Goal: Find specific page/section: Find specific page/section

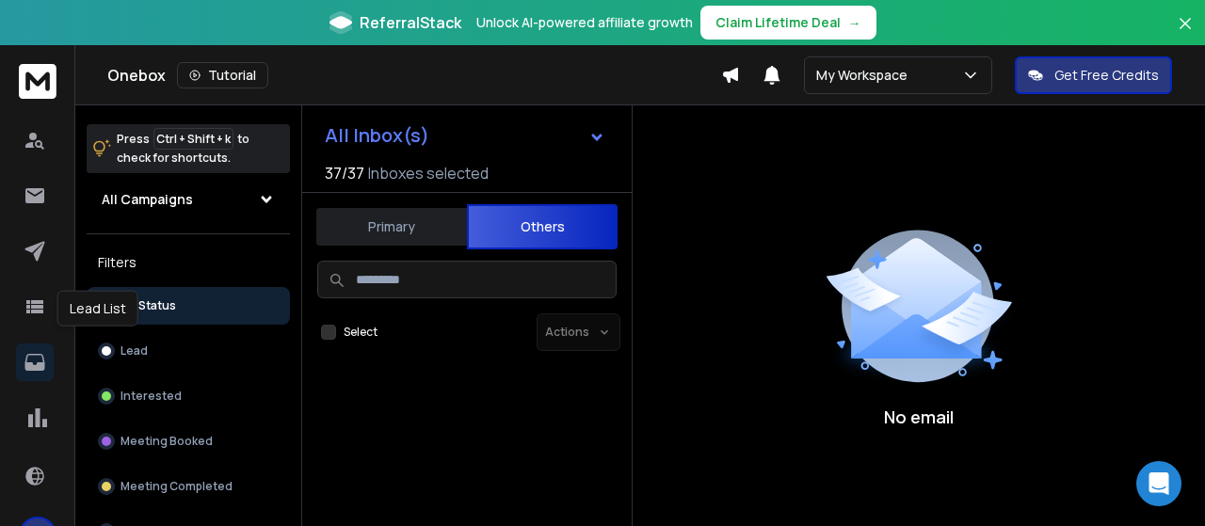
click at [21, 330] on div at bounding box center [37, 310] width 43 height 44
click at [27, 374] on icon at bounding box center [35, 362] width 23 height 23
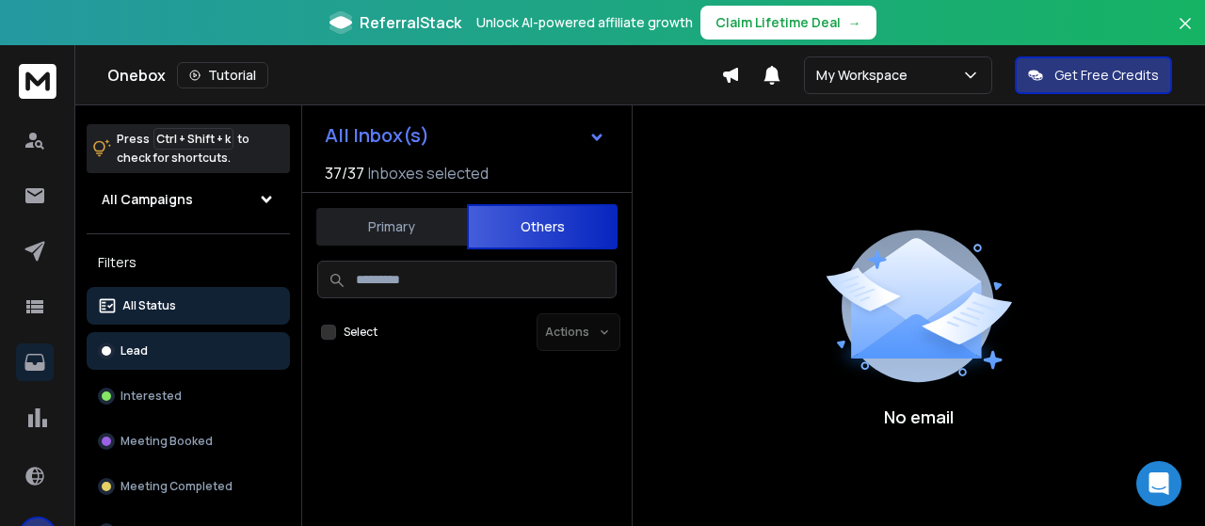
click at [138, 357] on p "Lead" at bounding box center [134, 351] width 27 height 15
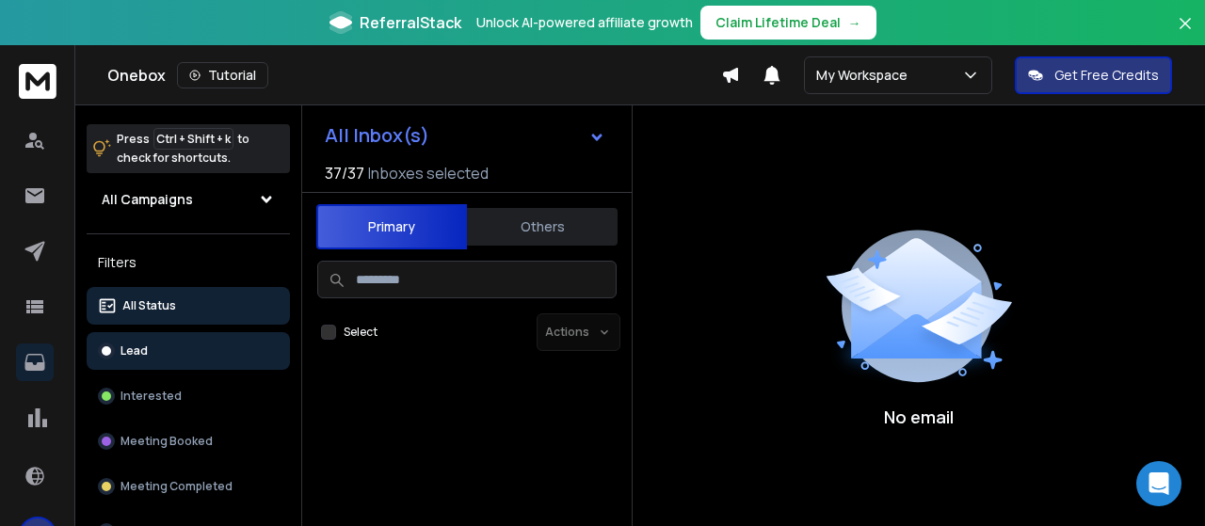
click at [169, 307] on p "All Status" at bounding box center [149, 305] width 54 height 15
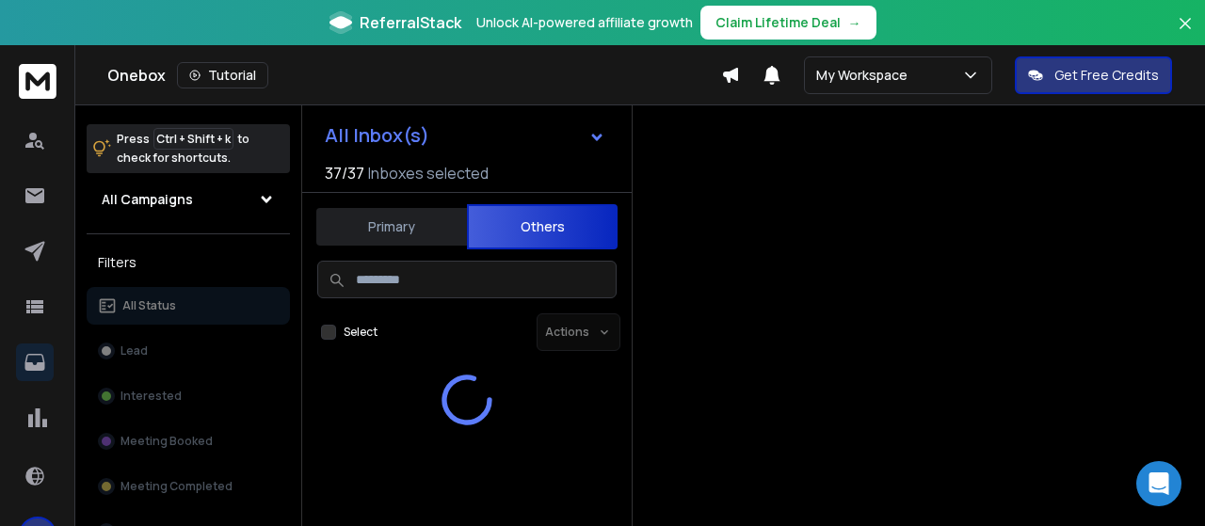
click at [532, 229] on button "Others" at bounding box center [542, 226] width 151 height 45
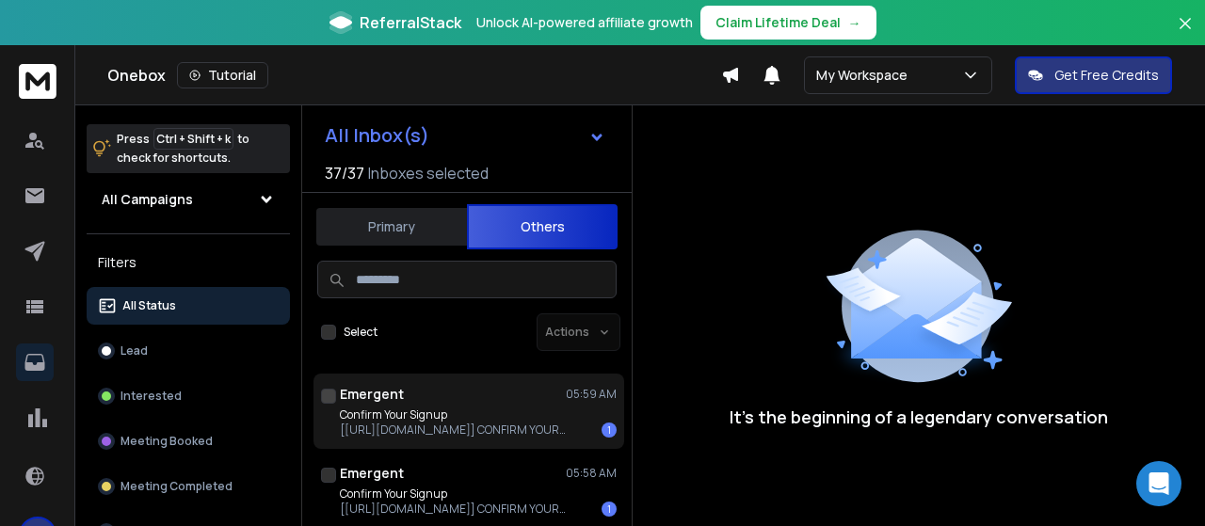
click at [459, 417] on p "Confirm Your Signup" at bounding box center [453, 415] width 226 height 15
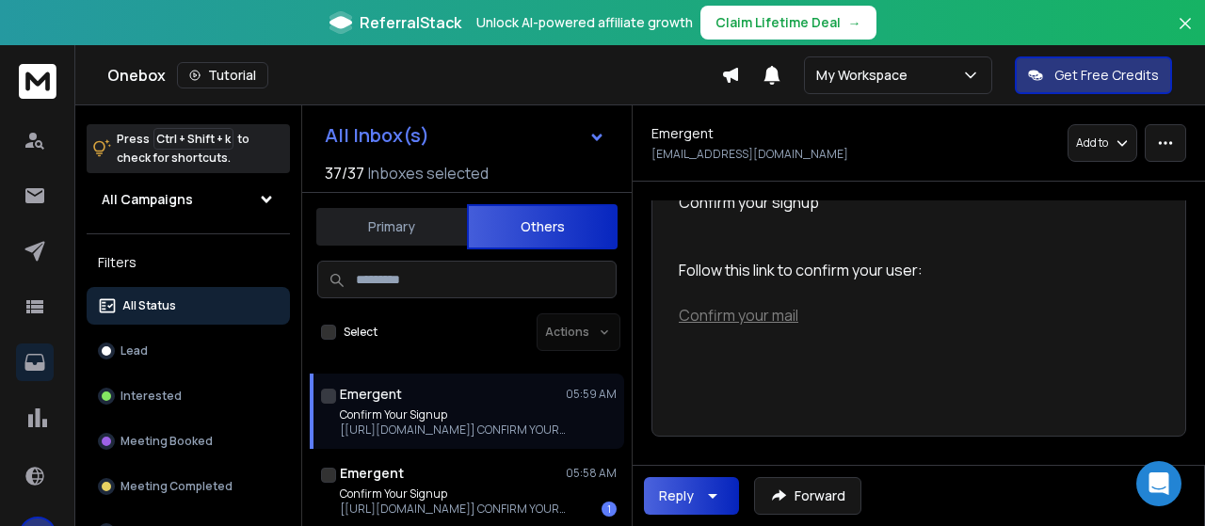
scroll to position [217, 0]
click at [759, 311] on link "Confirm your mail" at bounding box center [739, 313] width 120 height 21
click at [750, 310] on link "Confirm your mail" at bounding box center [739, 315] width 120 height 21
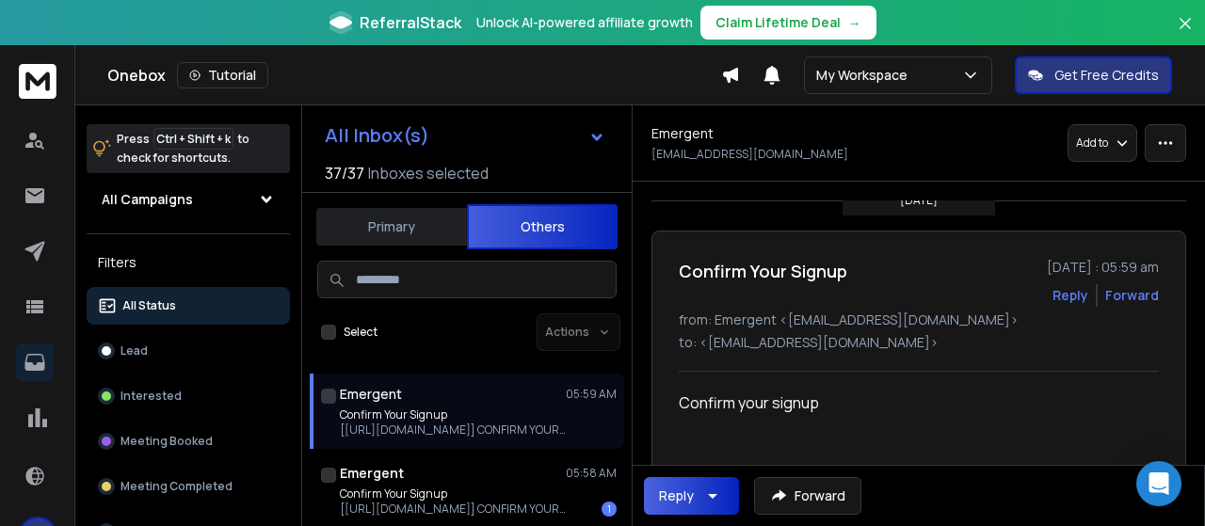
scroll to position [12, 0]
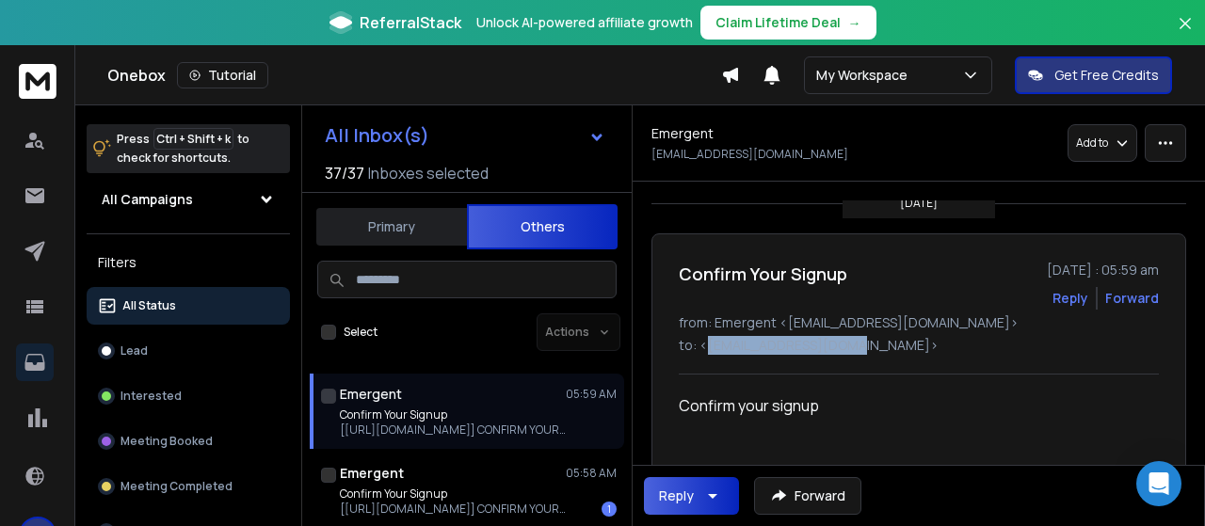
drag, startPoint x: 838, startPoint y: 344, endPoint x: 706, endPoint y: 346, distance: 131.8
click at [706, 346] on p "to: <mail1@cleanship.shop>" at bounding box center [919, 345] width 480 height 19
copy p "mail1@cleanship.shop"
click at [572, 225] on button "Others" at bounding box center [542, 226] width 151 height 45
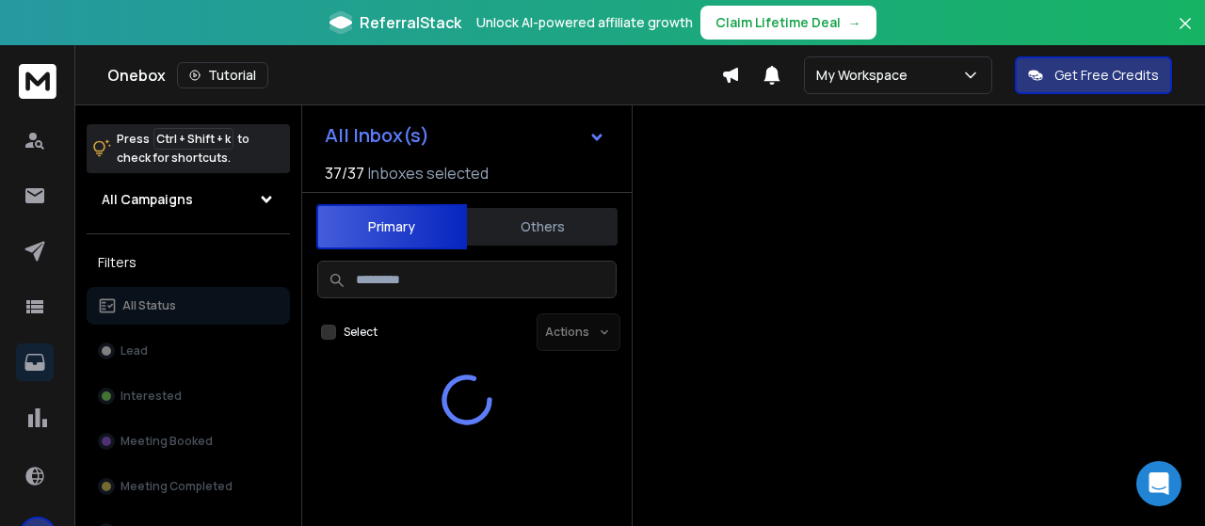
scroll to position [0, 0]
click at [390, 236] on button "Primary" at bounding box center [391, 226] width 151 height 45
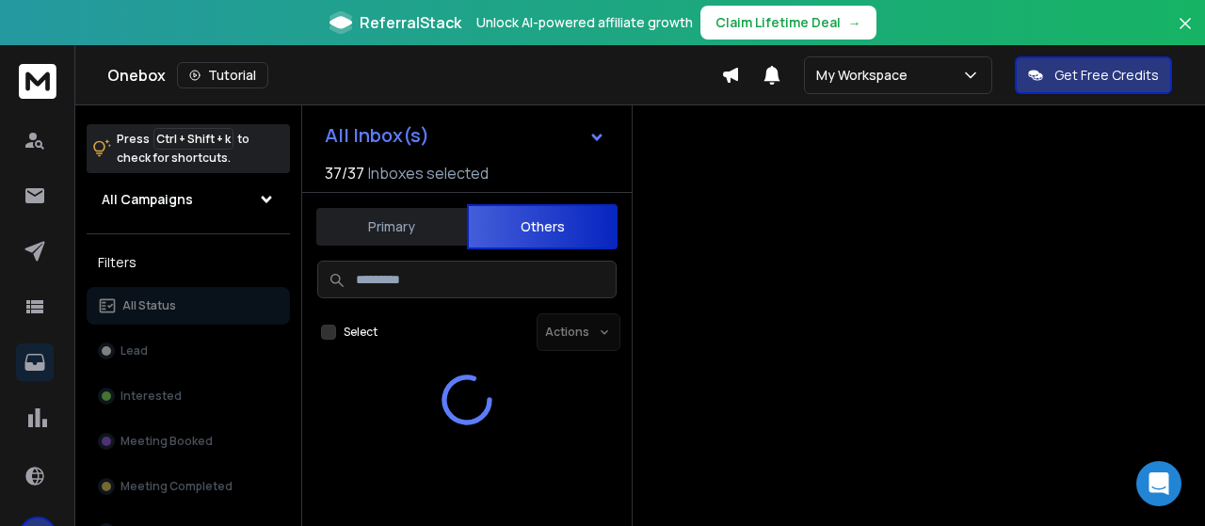
click at [533, 227] on button "Others" at bounding box center [542, 226] width 151 height 45
click at [556, 231] on button "Others" at bounding box center [542, 226] width 151 height 45
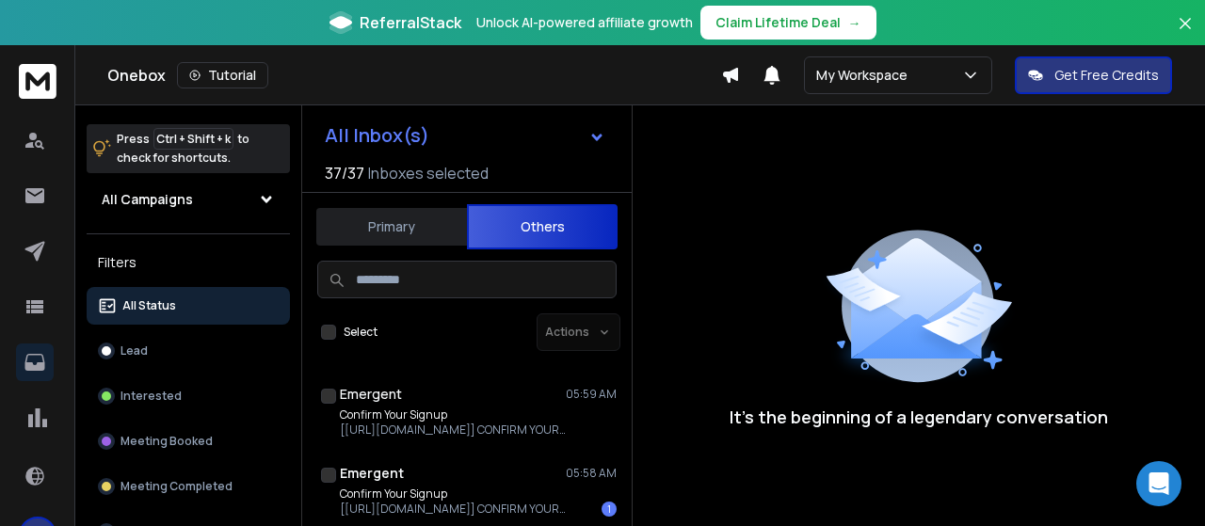
click at [591, 339] on div "Actions" at bounding box center [579, 333] width 84 height 38
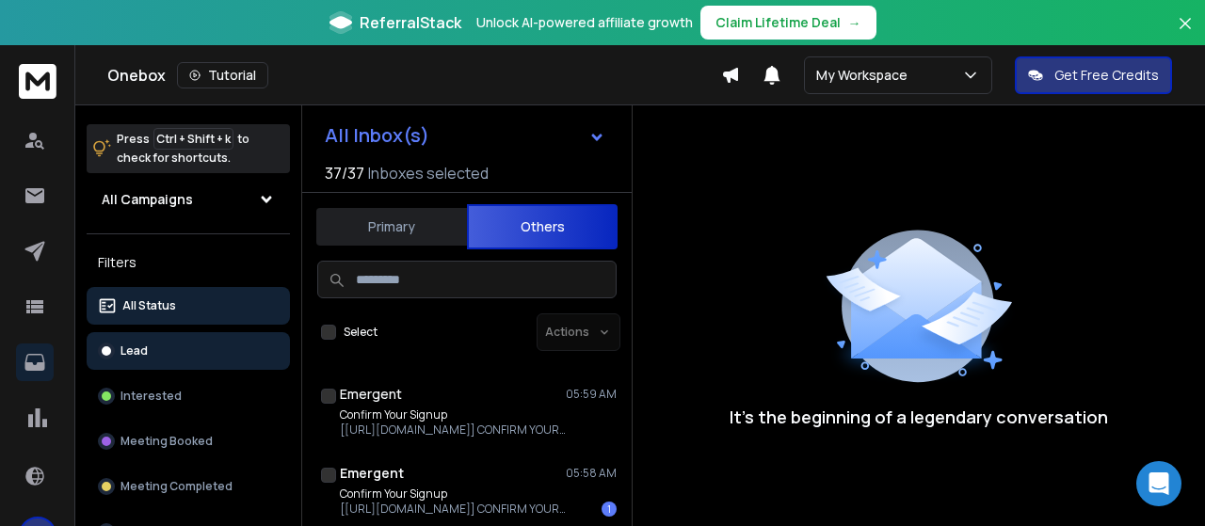
click at [121, 344] on p "Lead" at bounding box center [134, 351] width 27 height 15
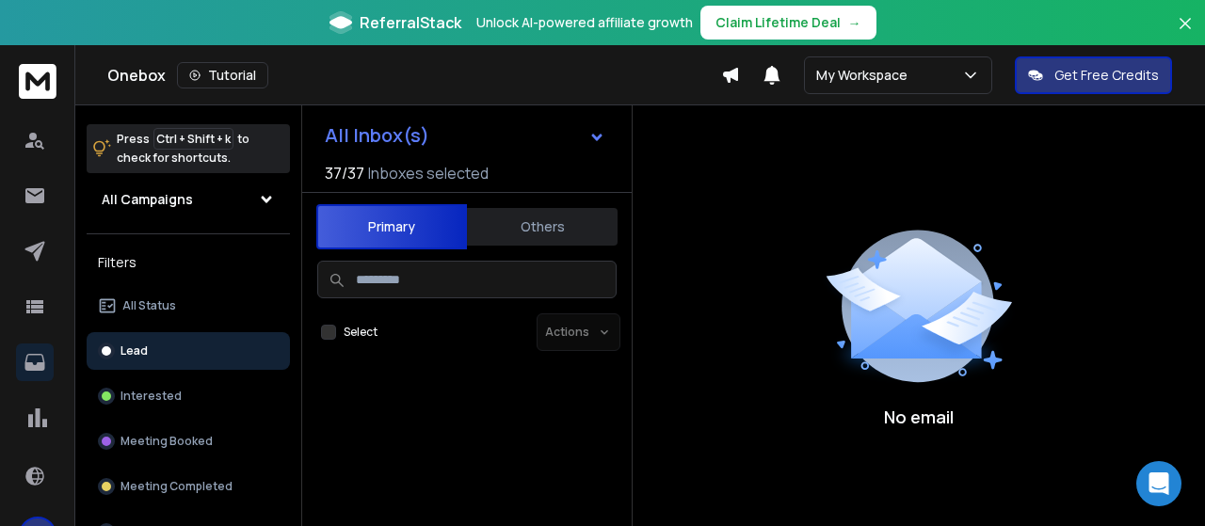
click at [151, 320] on button "All Status" at bounding box center [188, 306] width 203 height 38
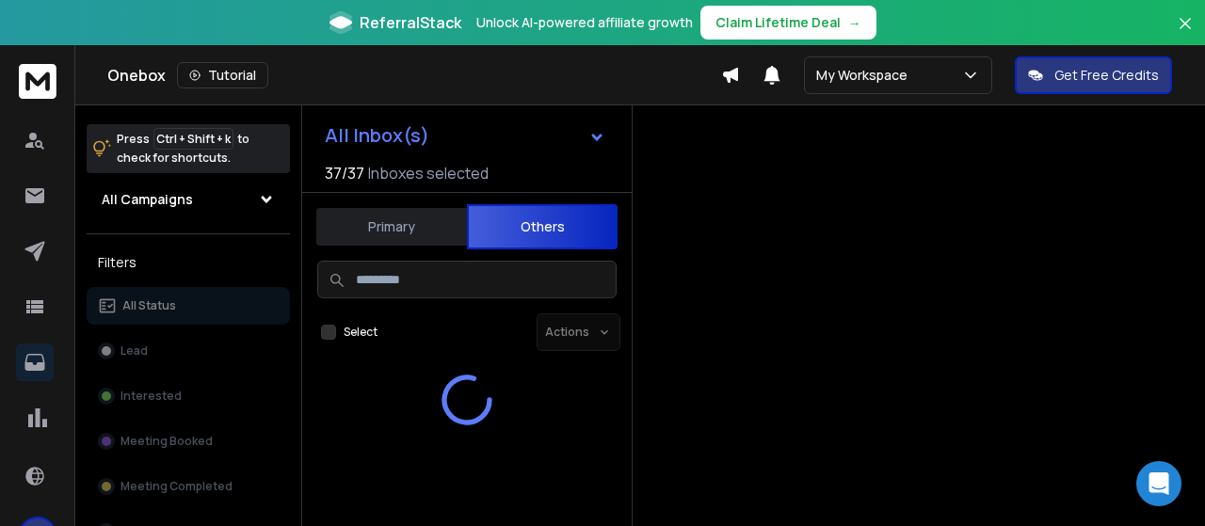
click at [558, 227] on button "Others" at bounding box center [542, 226] width 151 height 45
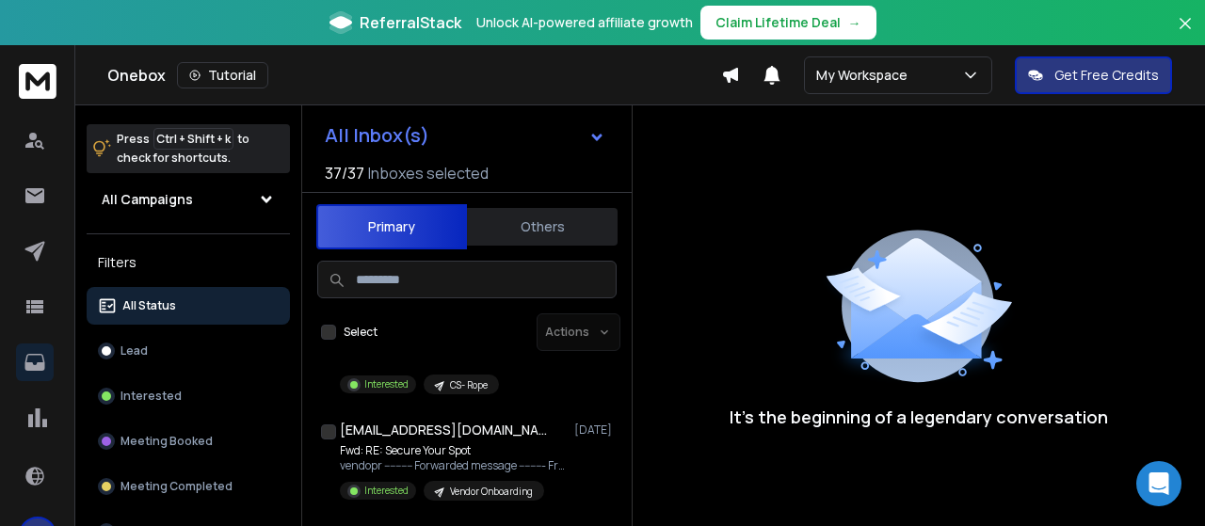
scroll to position [73, 0]
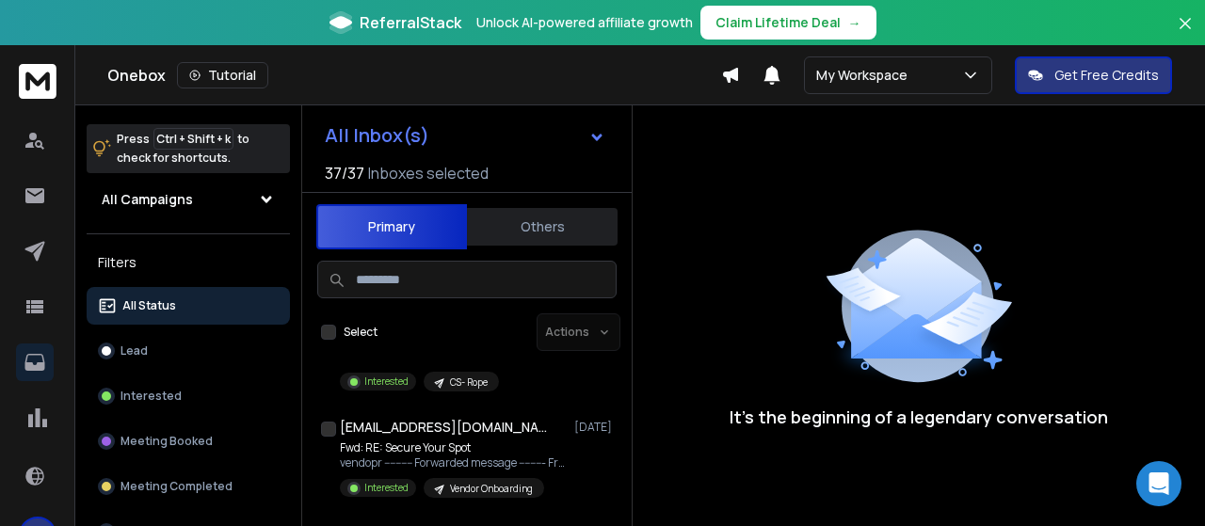
click at [558, 230] on button "Others" at bounding box center [542, 226] width 151 height 41
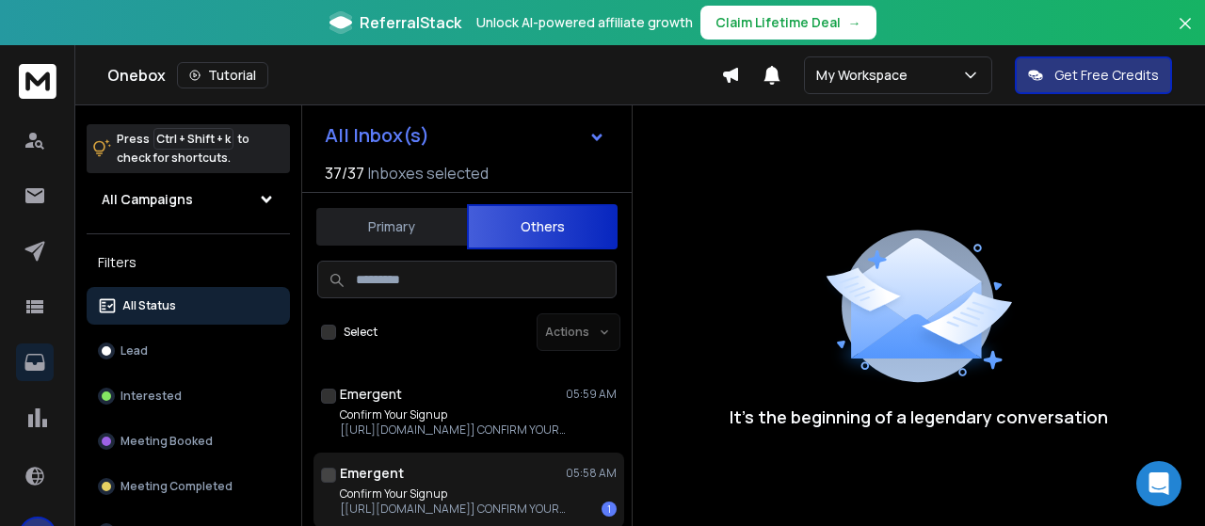
click at [426, 499] on p "Confirm Your Signup" at bounding box center [453, 494] width 226 height 15
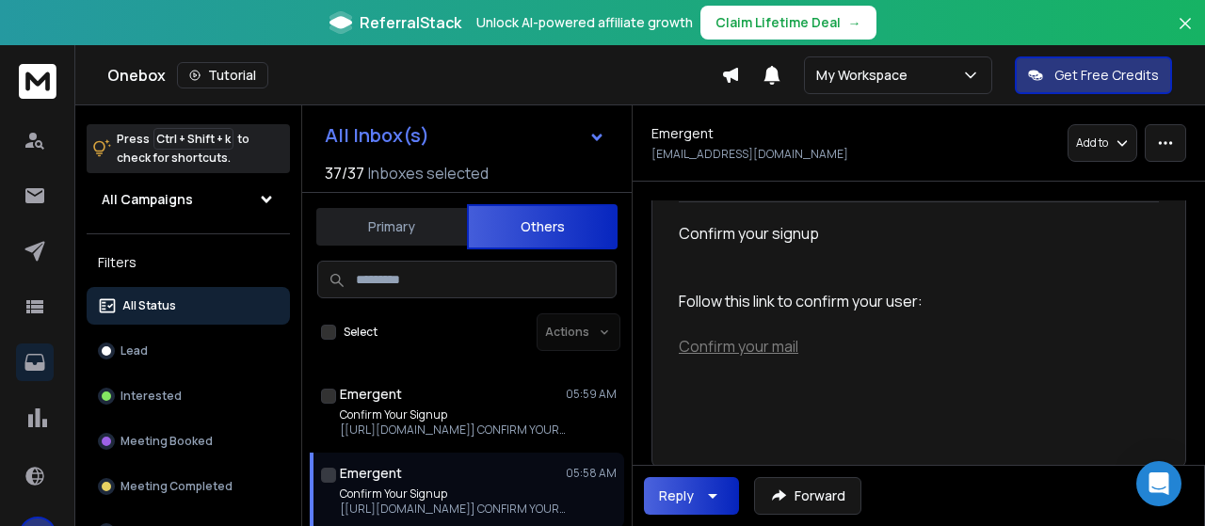
scroll to position [186, 0]
click at [738, 345] on link "Confirm your mail" at bounding box center [739, 344] width 120 height 21
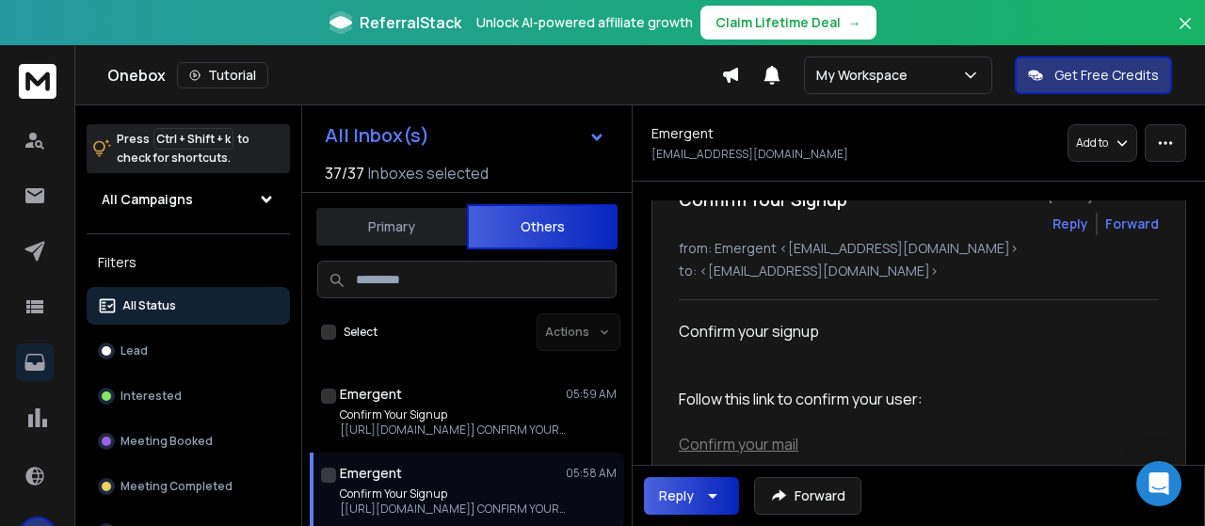
scroll to position [0, 0]
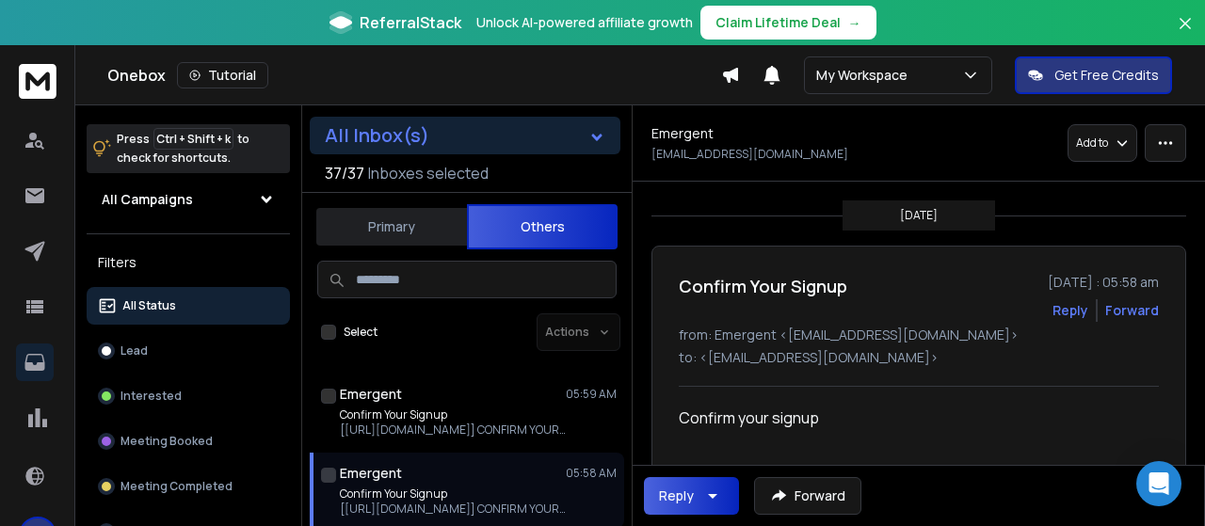
click at [604, 143] on icon at bounding box center [596, 137] width 17 height 17
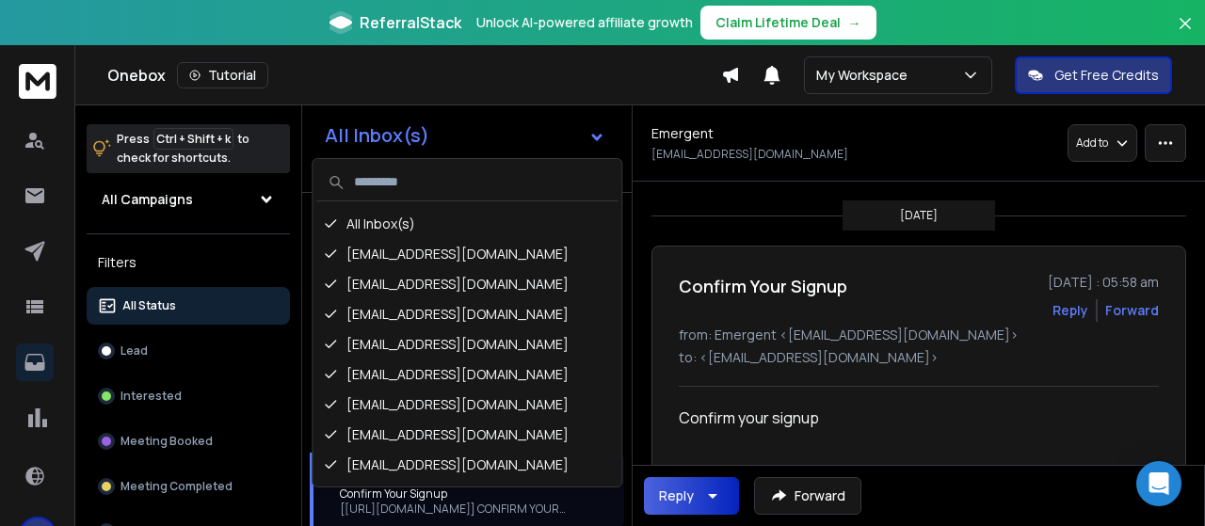
drag, startPoint x: 41, startPoint y: 105, endPoint x: 40, endPoint y: 89, distance: 15.1
click at [41, 101] on div at bounding box center [37, 283] width 43 height 438
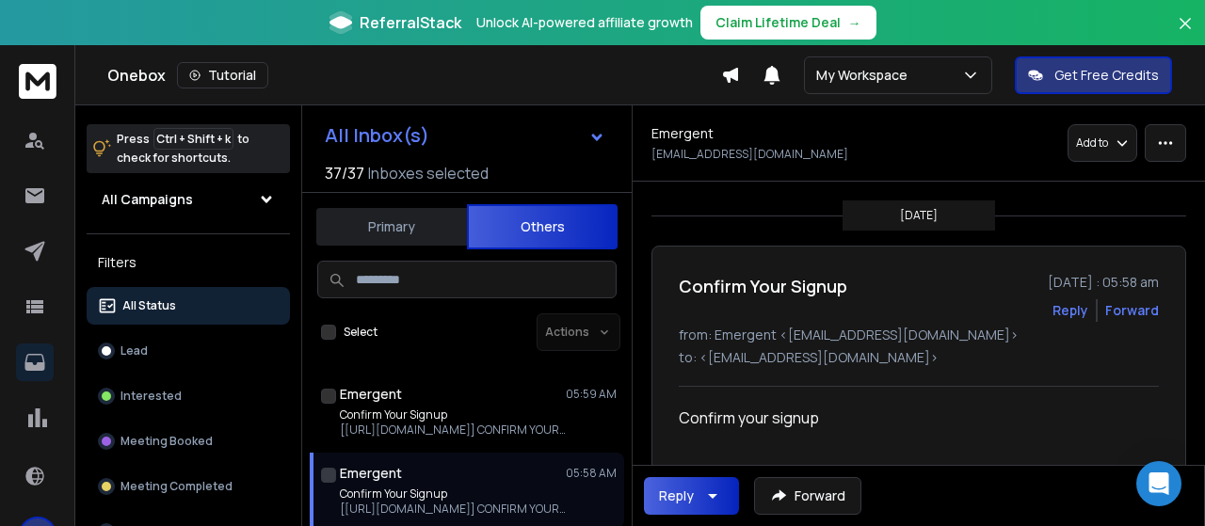
click at [40, 87] on icon at bounding box center [38, 81] width 38 height 35
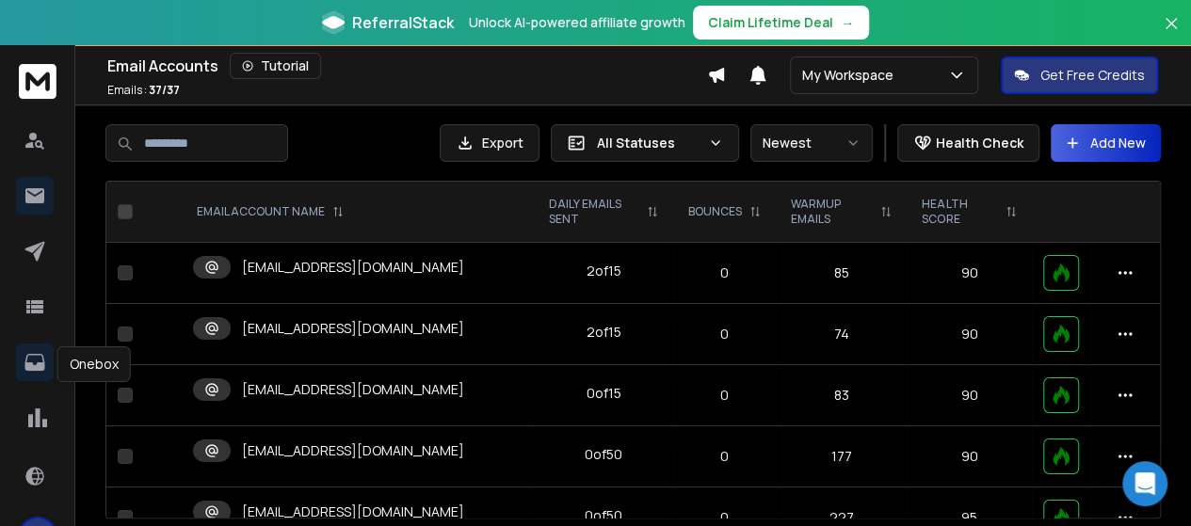
click at [46, 356] on link at bounding box center [35, 363] width 38 height 38
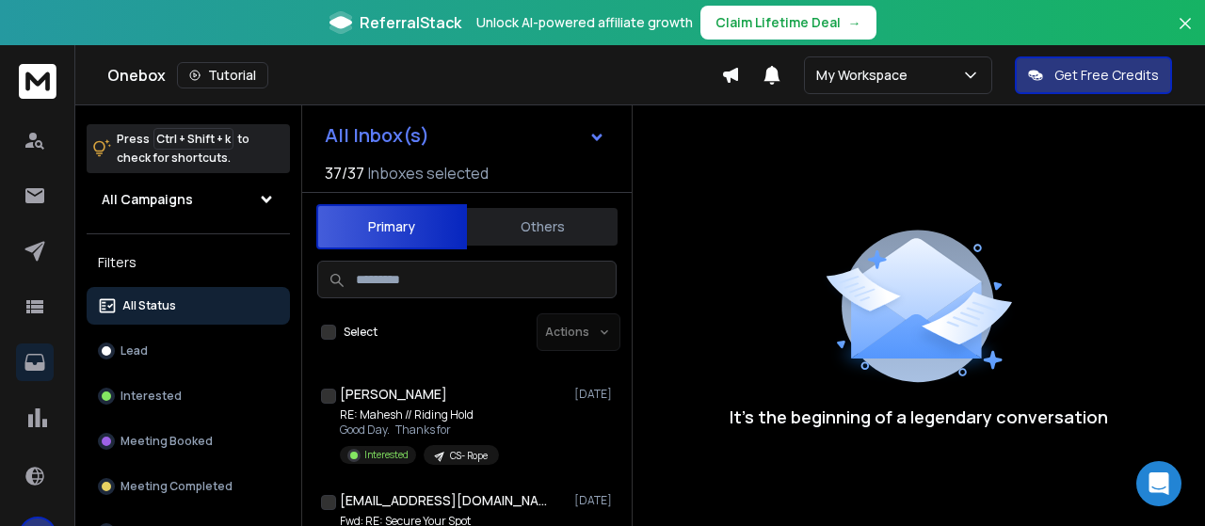
click at [572, 229] on button "Others" at bounding box center [542, 226] width 151 height 41
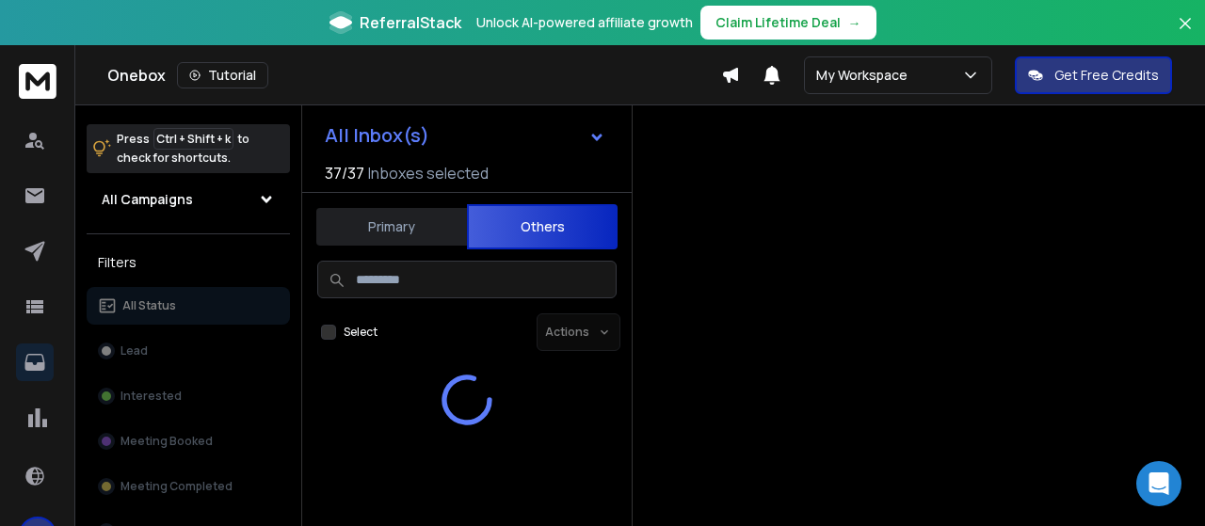
click at [532, 227] on button "Others" at bounding box center [542, 226] width 151 height 45
click at [574, 229] on button "Others" at bounding box center [542, 226] width 151 height 45
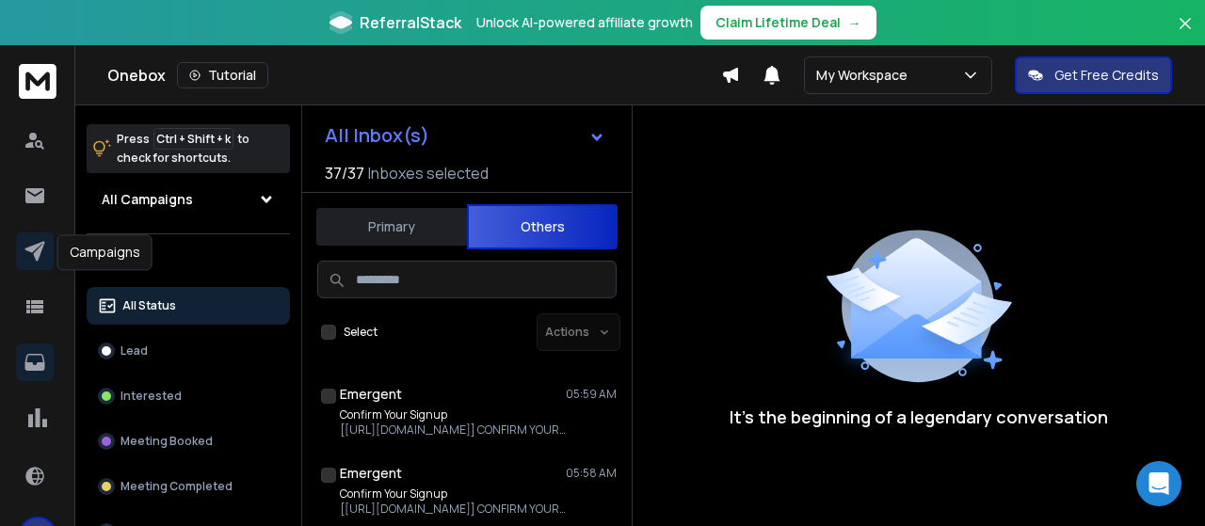
click at [34, 261] on icon at bounding box center [35, 251] width 23 height 23
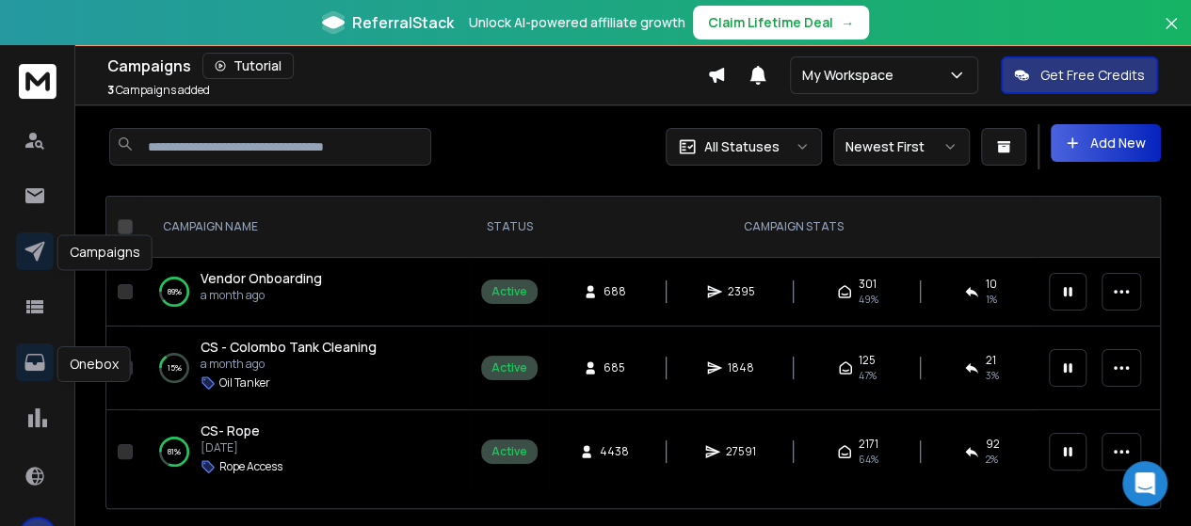
click at [47, 373] on link at bounding box center [35, 363] width 38 height 38
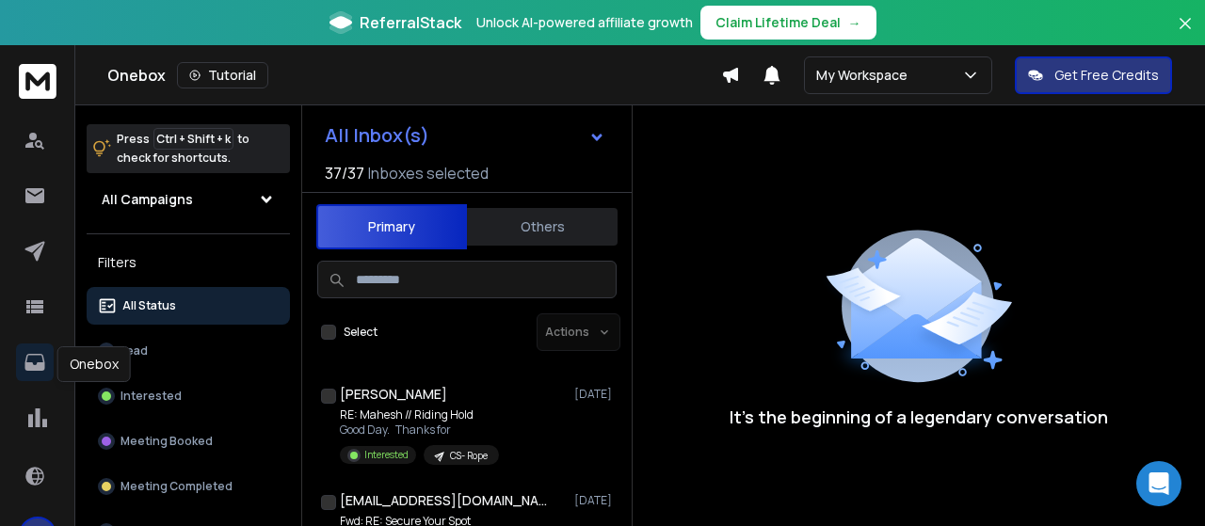
click at [566, 221] on button "Others" at bounding box center [542, 226] width 151 height 41
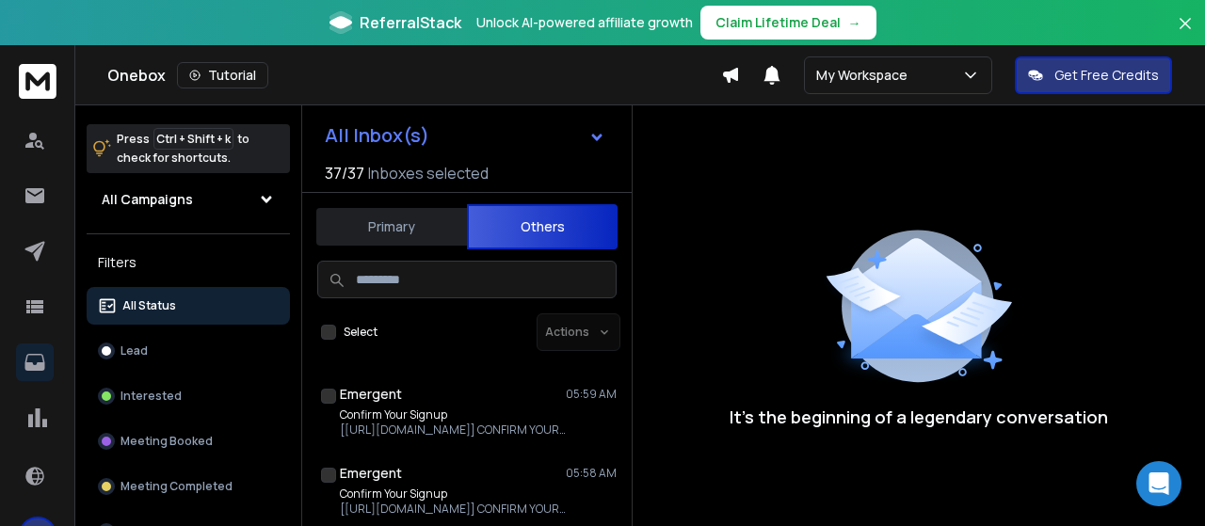
click at [593, 333] on div "Actions" at bounding box center [579, 333] width 84 height 38
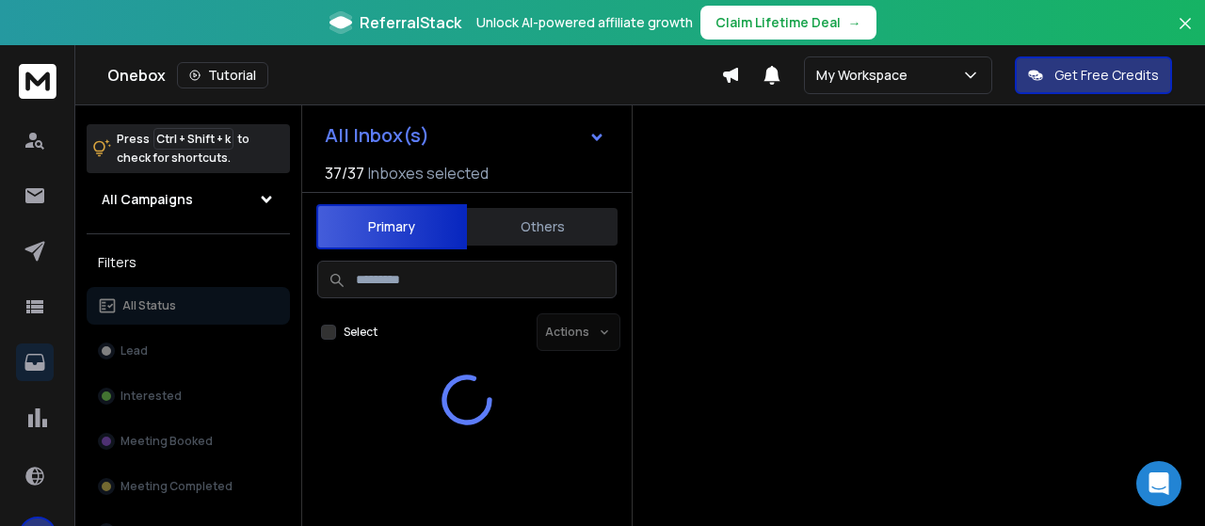
click at [384, 231] on button "Primary" at bounding box center [391, 226] width 151 height 45
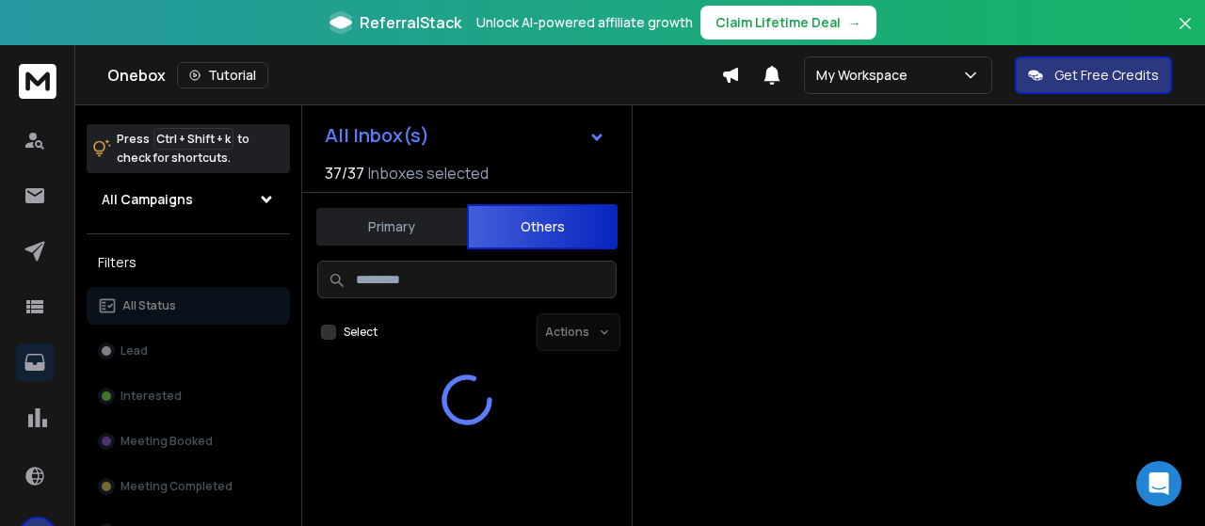
click at [538, 239] on button "Others" at bounding box center [542, 226] width 151 height 45
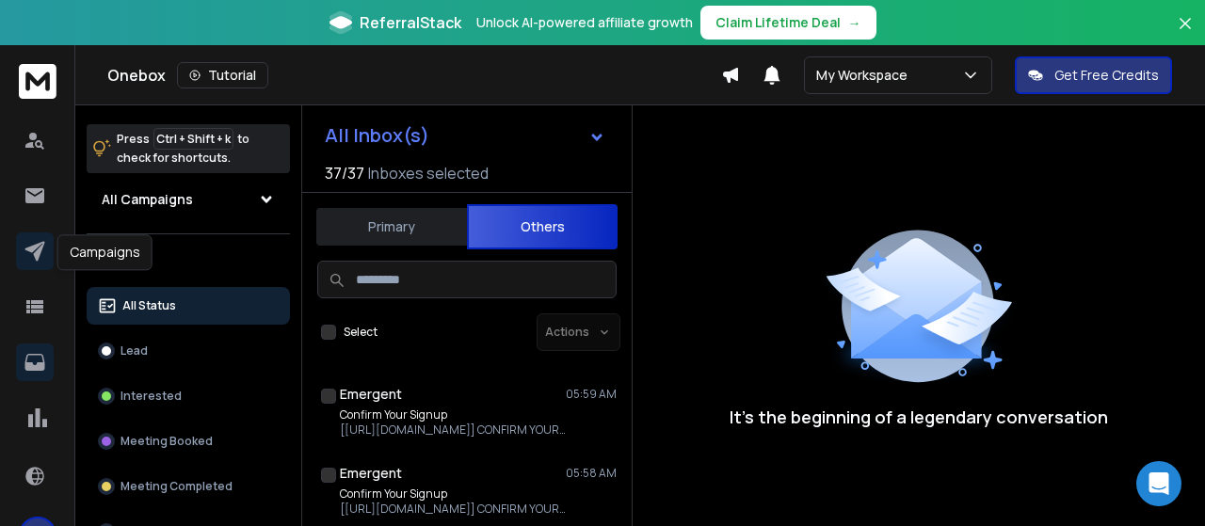
click at [27, 234] on link at bounding box center [35, 252] width 38 height 38
